Goal: Task Accomplishment & Management: Use online tool/utility

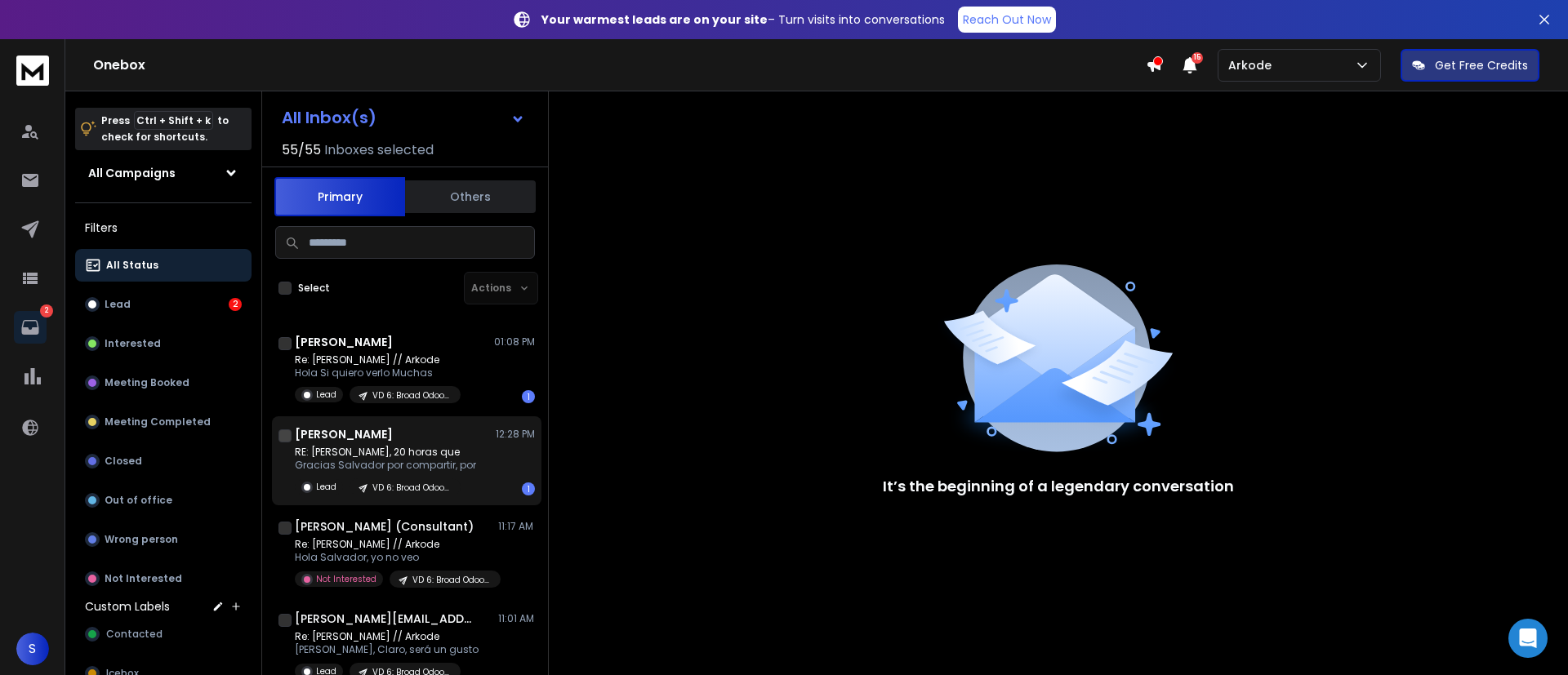
click at [437, 468] on p "Gracias Salvador por compartir, por" at bounding box center [385, 465] width 182 height 13
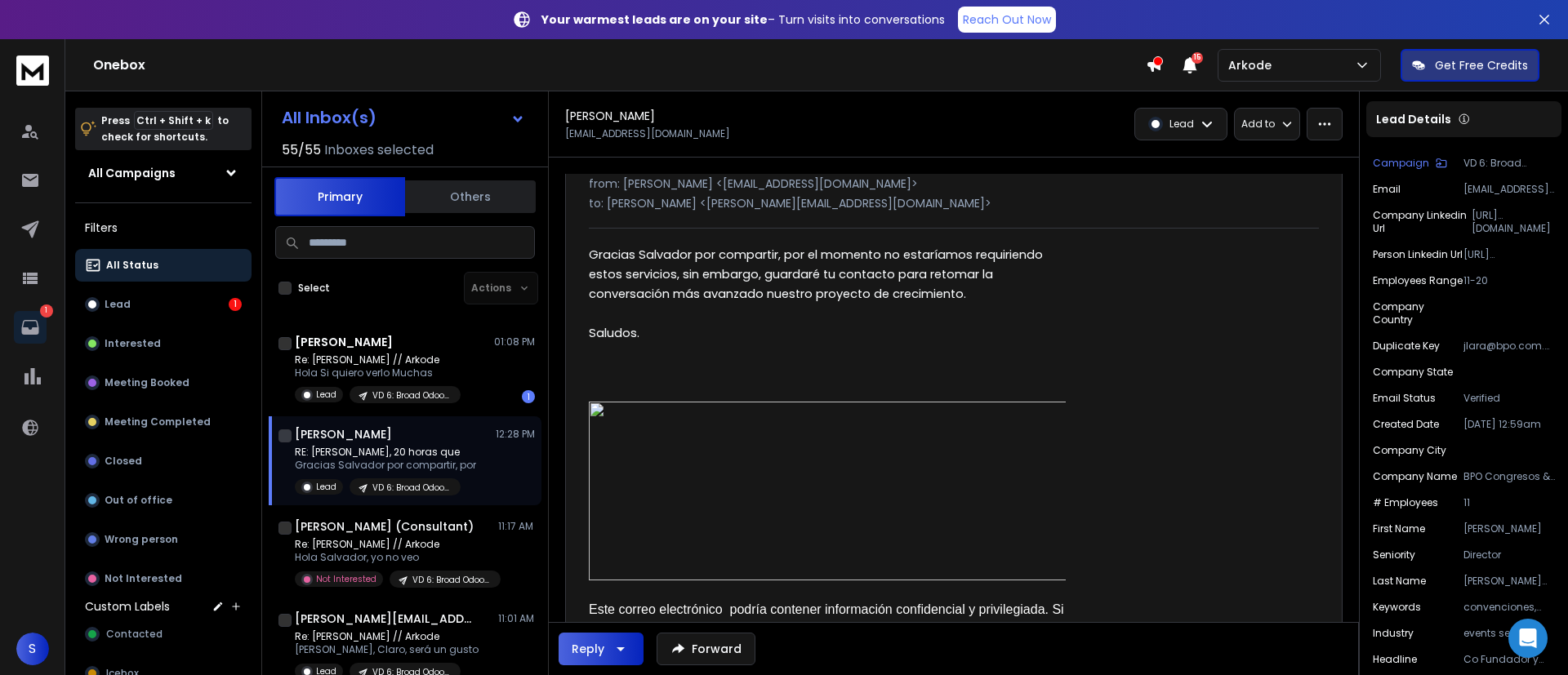
scroll to position [81, 0]
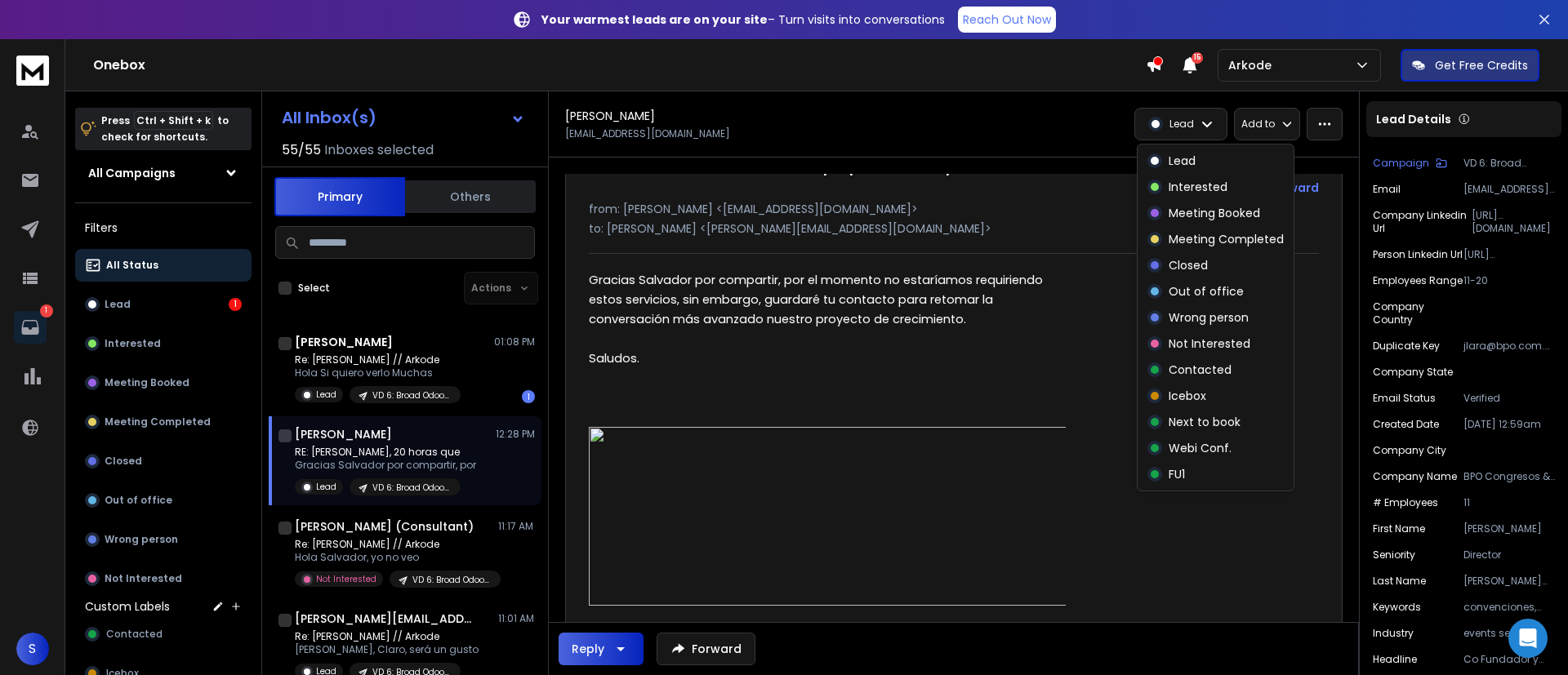
click at [1181, 118] on p "Lead" at bounding box center [1181, 124] width 25 height 13
click at [1195, 393] on p "Icebox" at bounding box center [1186, 396] width 37 height 16
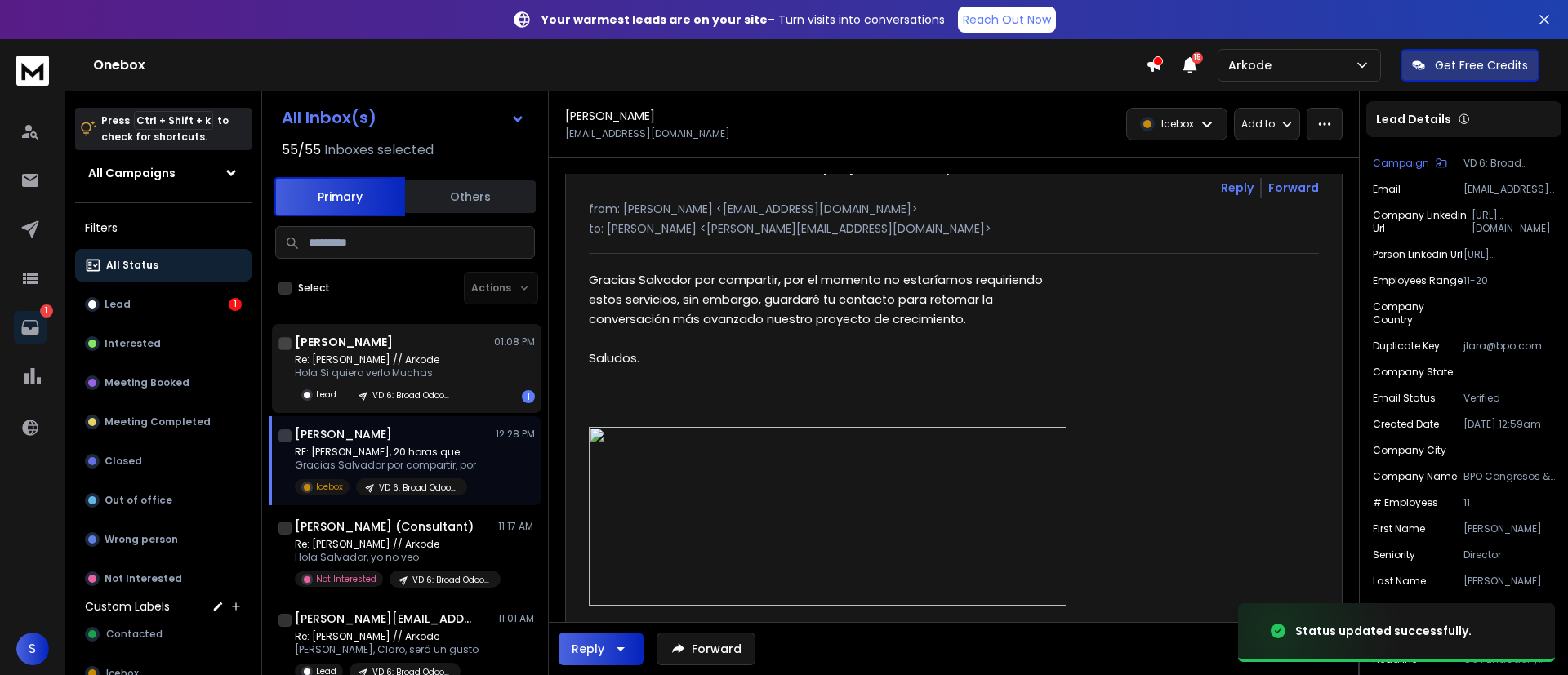
click at [437, 363] on p "Re: [PERSON_NAME] // Arkode" at bounding box center [378, 359] width 166 height 13
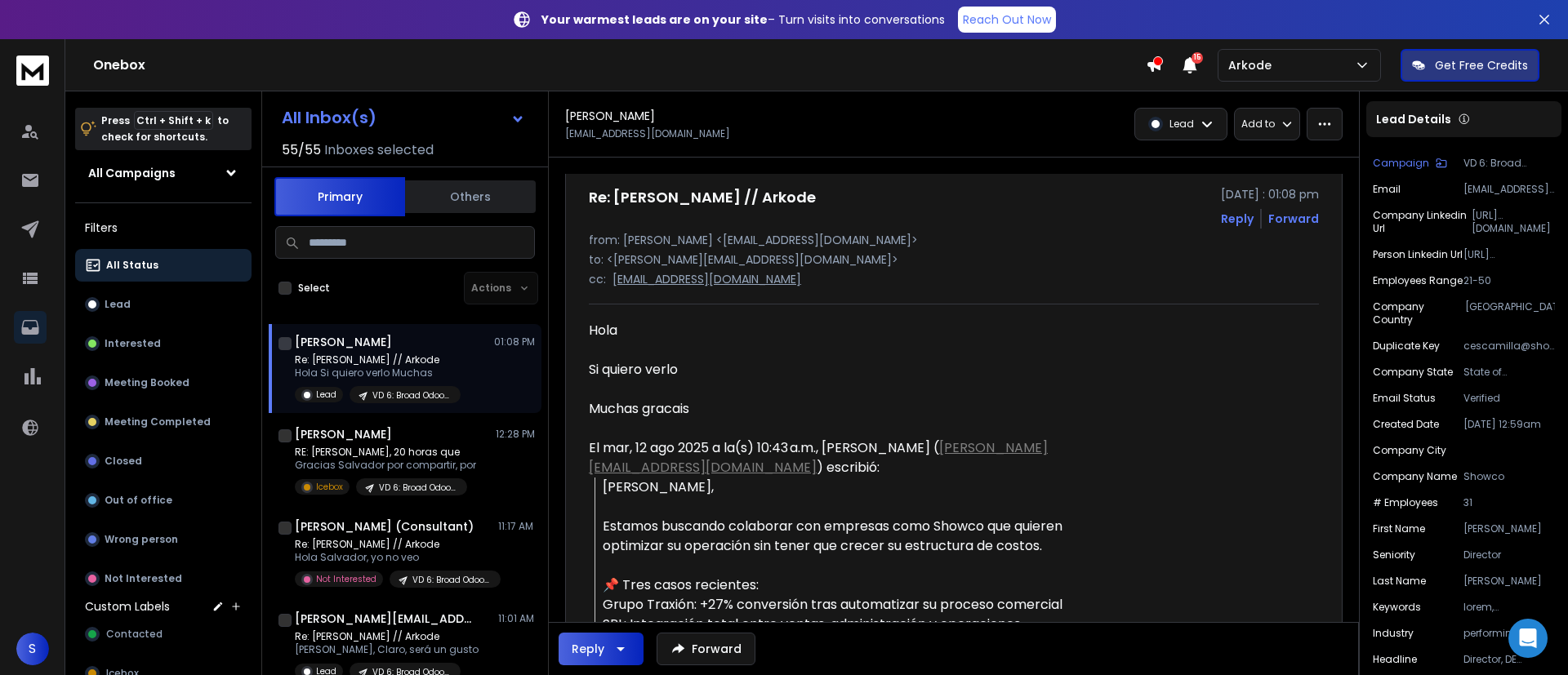
scroll to position [22, 0]
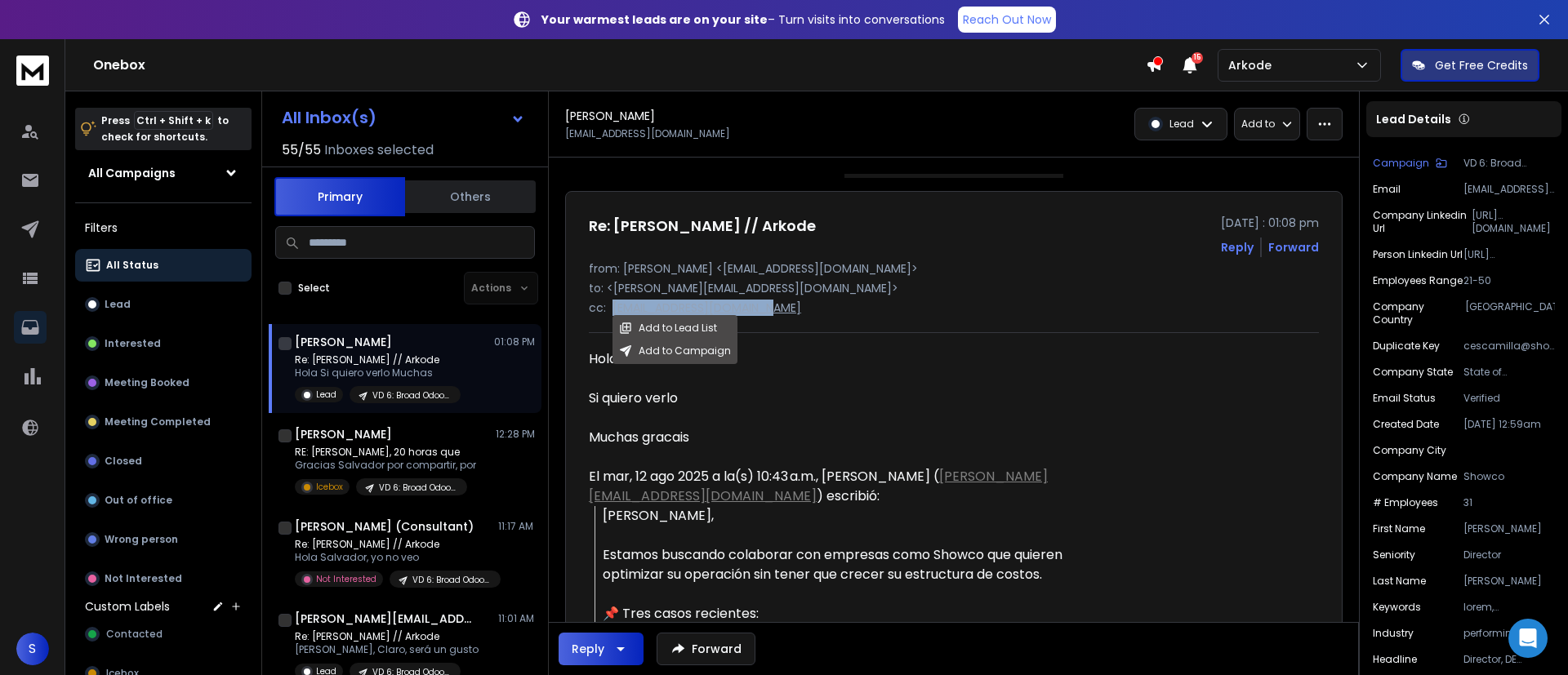
drag, startPoint x: 792, startPoint y: 308, endPoint x: 612, endPoint y: 307, distance: 180.0
click at [612, 307] on div "cc: cescamilla@showco.com.mx Add to Lead List Add to Campaign" at bounding box center [954, 307] width 730 height 16
copy p "cescamilla@showco.com.mx"
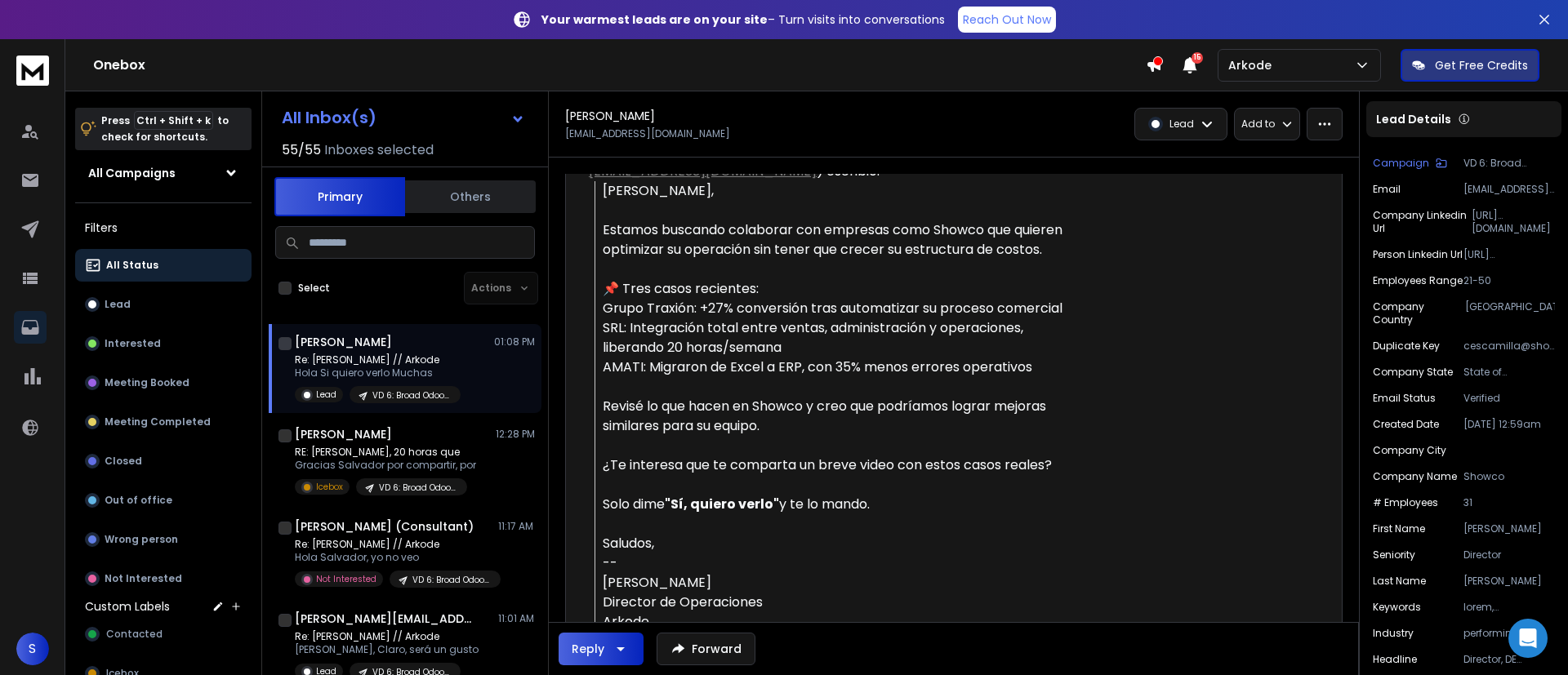
scroll to position [348, 0]
